Goal: Navigation & Orientation: Find specific page/section

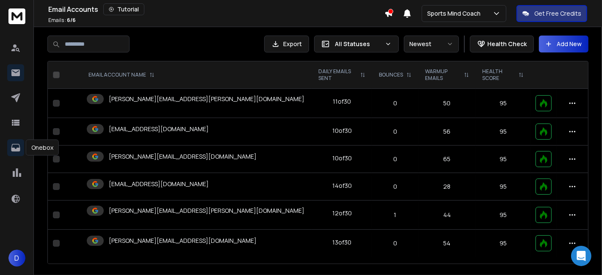
click at [23, 143] on link at bounding box center [15, 147] width 17 height 17
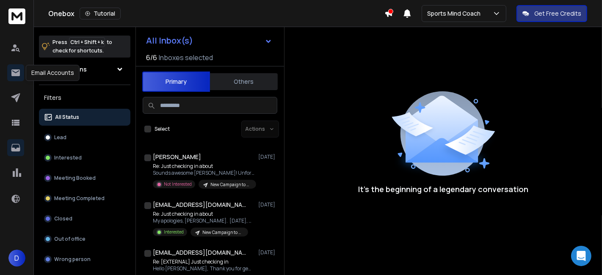
click at [11, 71] on icon at bounding box center [16, 73] width 10 height 10
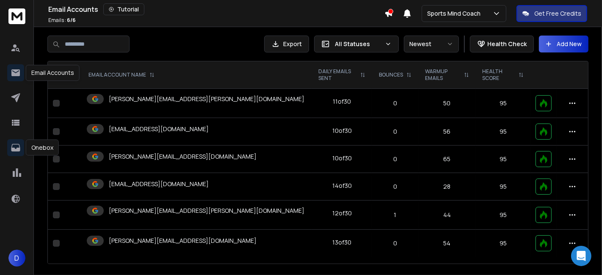
click at [13, 144] on icon at bounding box center [16, 148] width 10 height 10
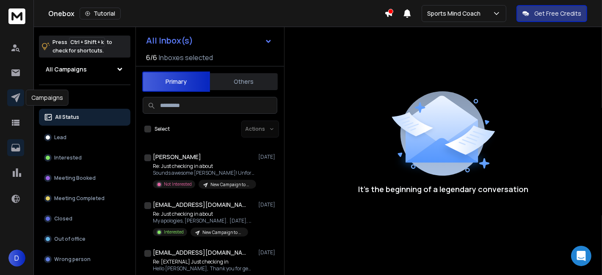
click at [14, 94] on icon at bounding box center [16, 98] width 10 height 10
